Goal: Task Accomplishment & Management: Manage account settings

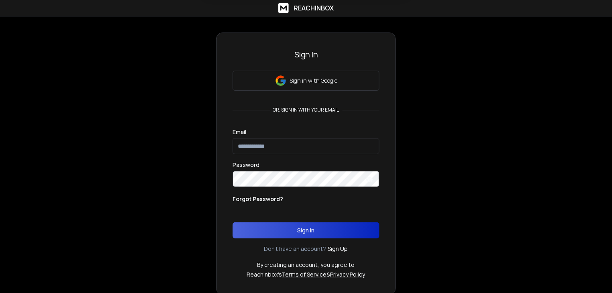
type input "**********"
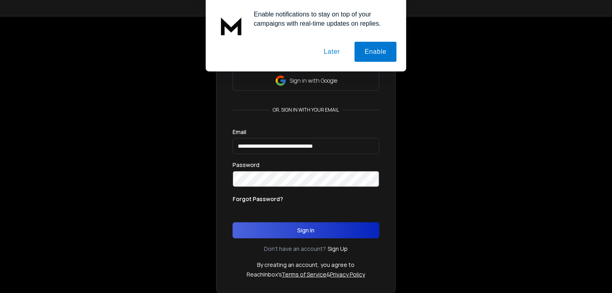
click at [337, 55] on button "Later" at bounding box center [331, 52] width 36 height 20
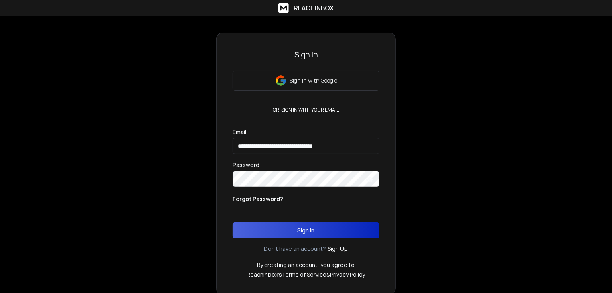
click at [321, 232] on button "Sign In" at bounding box center [305, 230] width 147 height 16
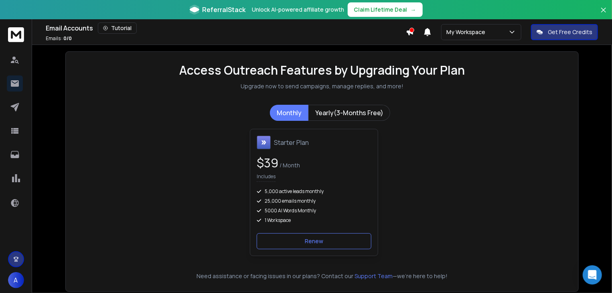
click at [603, 11] on icon "Close banner" at bounding box center [603, 10] width 5 height 5
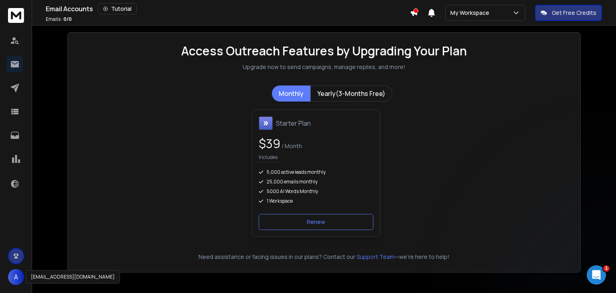
click at [13, 274] on span "A" at bounding box center [16, 277] width 16 height 16
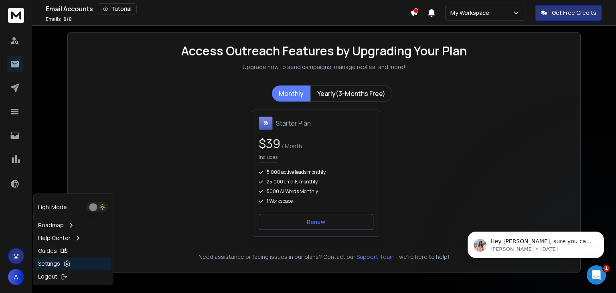
click at [55, 265] on p "Settings" at bounding box center [49, 263] width 22 height 8
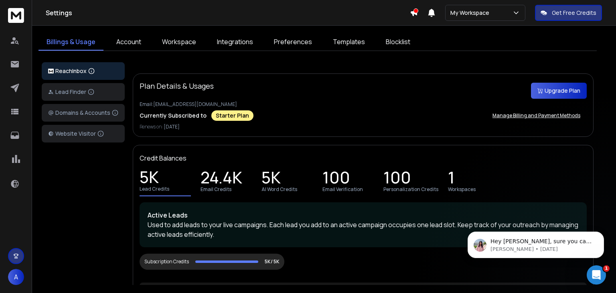
drag, startPoint x: 153, startPoint y: 103, endPoint x: 243, endPoint y: 103, distance: 89.8
click at [243, 103] on p "Email: [EMAIL_ADDRESS][DOMAIN_NAME]" at bounding box center [362, 104] width 447 height 6
copy p "[EMAIL_ADDRESS][DOMAIN_NAME]"
click at [127, 43] on link "Account" at bounding box center [128, 42] width 41 height 17
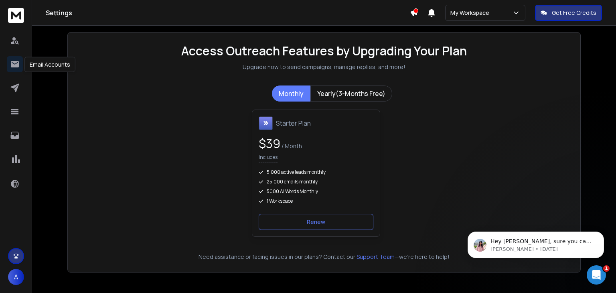
click at [14, 65] on icon at bounding box center [15, 64] width 8 height 6
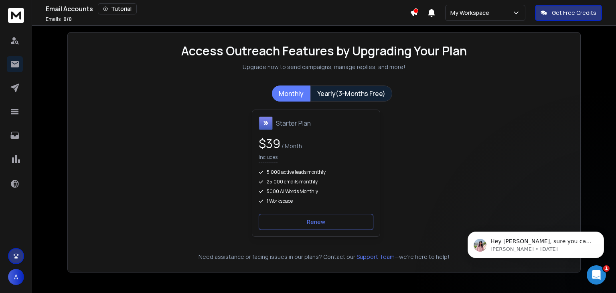
click at [341, 93] on button "Yearly(3-Months Free)" at bounding box center [351, 93] width 82 height 16
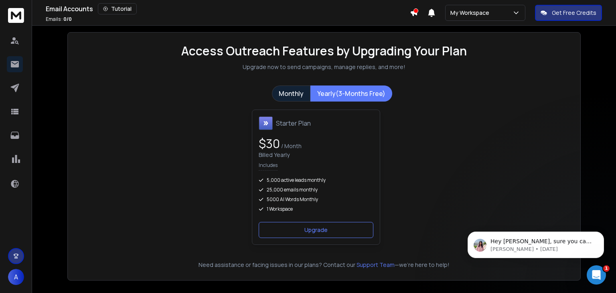
click at [298, 92] on button "Monthly" at bounding box center [291, 93] width 38 height 16
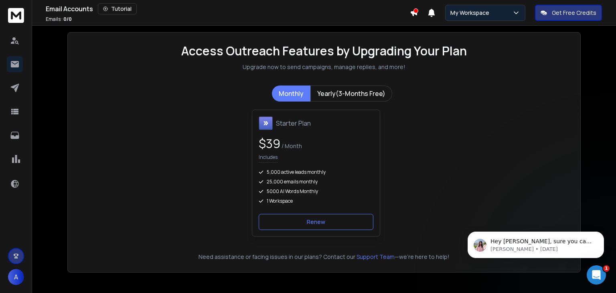
click at [513, 4] on div "Email Accounts Tutorial Emails : 0 / 0 My Workspace Get Free Credits" at bounding box center [308, 13] width 616 height 26
click at [513, 10] on div "My Workspace" at bounding box center [485, 13] width 70 height 8
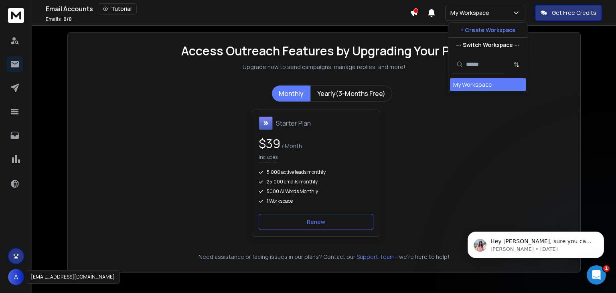
click at [9, 275] on span "A" at bounding box center [16, 277] width 16 height 16
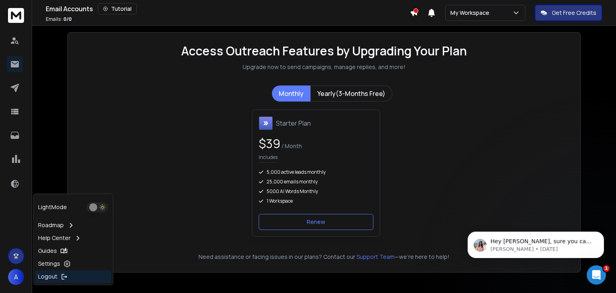
click at [53, 275] on p "Logout" at bounding box center [47, 276] width 19 height 8
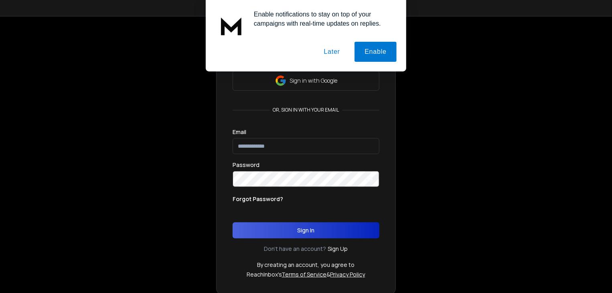
type input "**********"
click at [333, 54] on button "Later" at bounding box center [331, 52] width 36 height 20
